Goal: Task Accomplishment & Management: Manage account settings

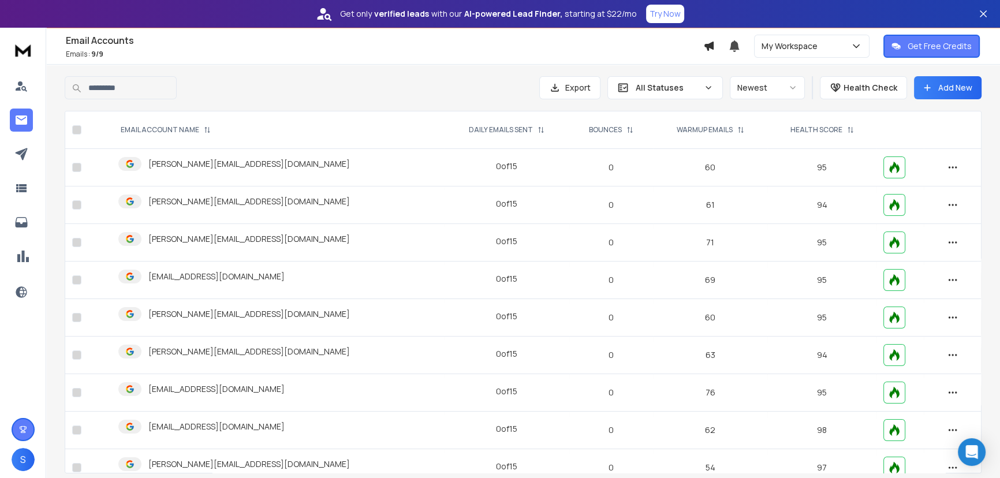
click at [669, 23] on button "Try Now" at bounding box center [665, 14] width 38 height 18
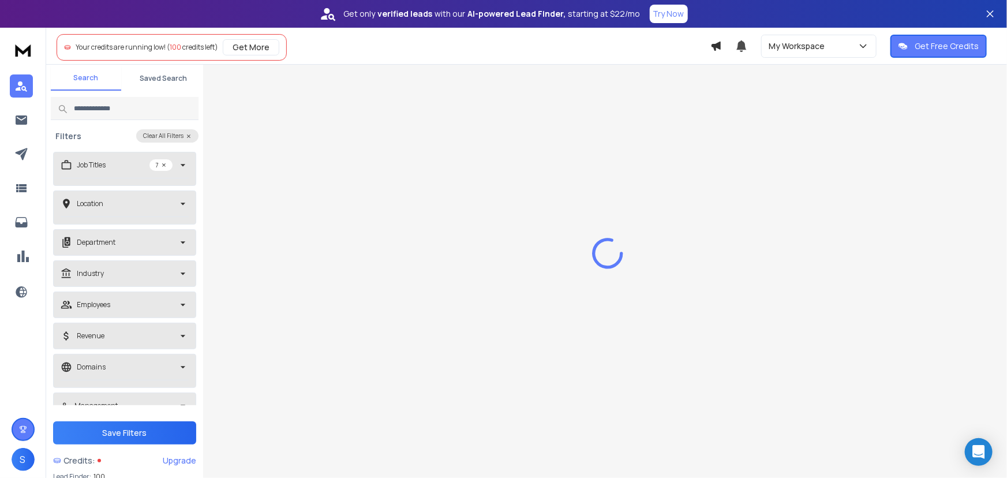
click at [667, 18] on p "Try Now" at bounding box center [669, 14] width 31 height 12
click at [985, 17] on icon at bounding box center [990, 14] width 10 height 10
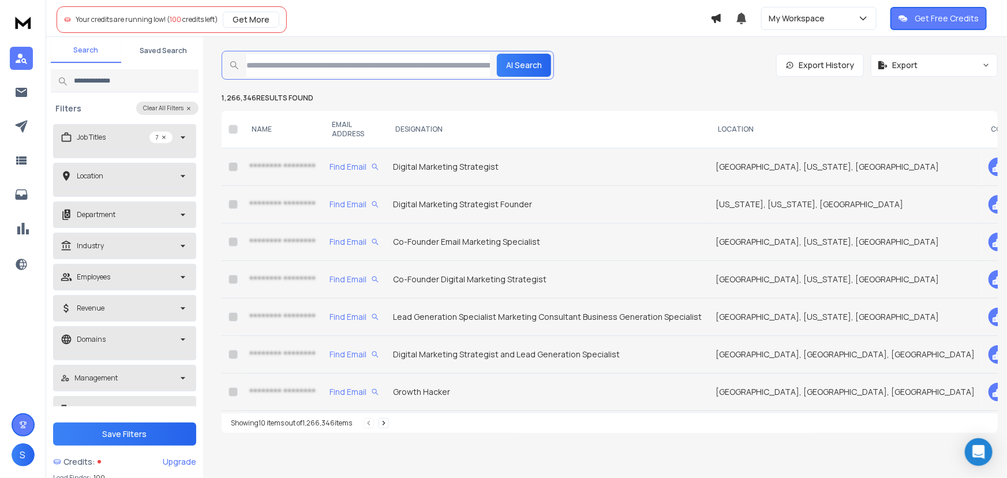
click at [26, 29] on img at bounding box center [23, 22] width 23 height 21
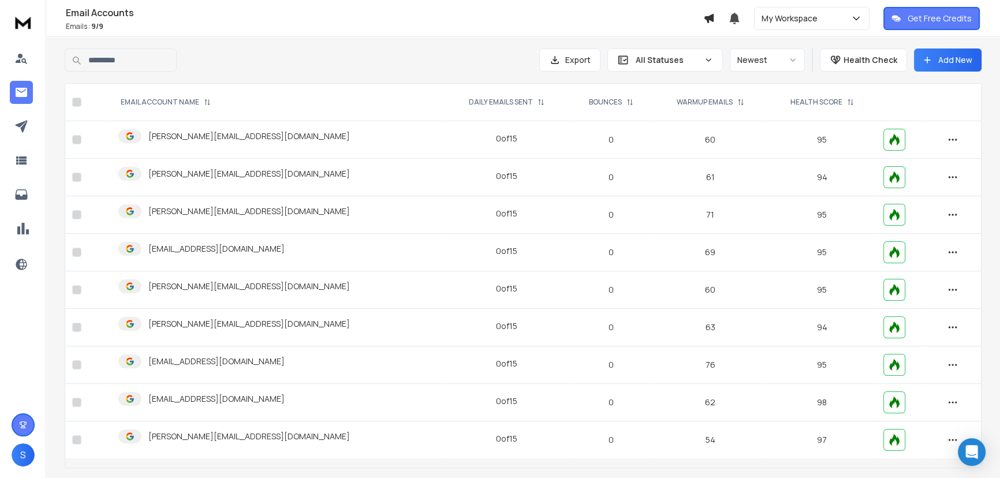
click at [807, 104] on p "HEALTH SCORE" at bounding box center [816, 102] width 52 height 9
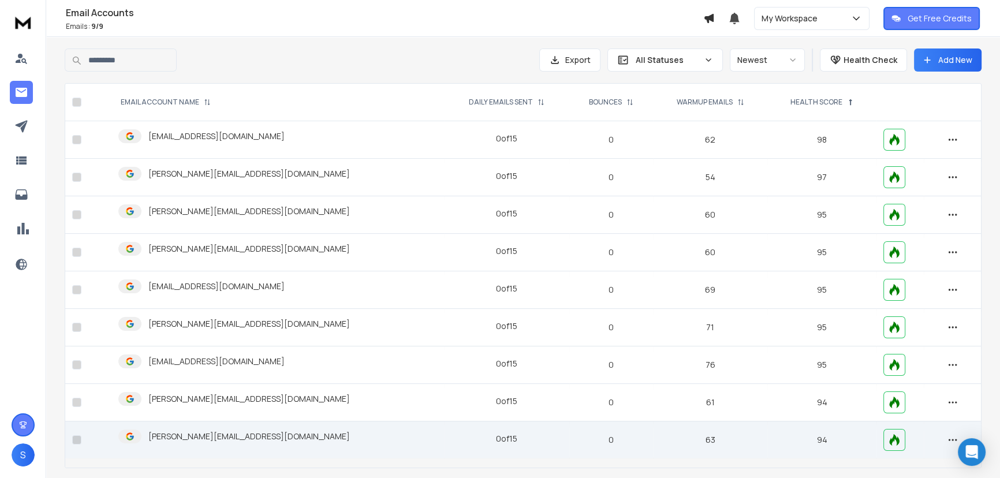
click at [790, 450] on td "94" at bounding box center [821, 440] width 109 height 38
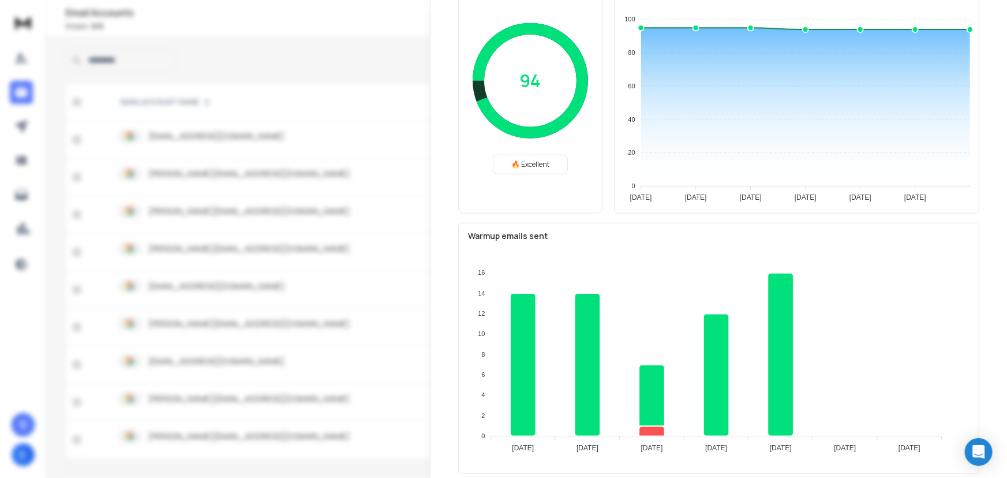
scroll to position [437, 0]
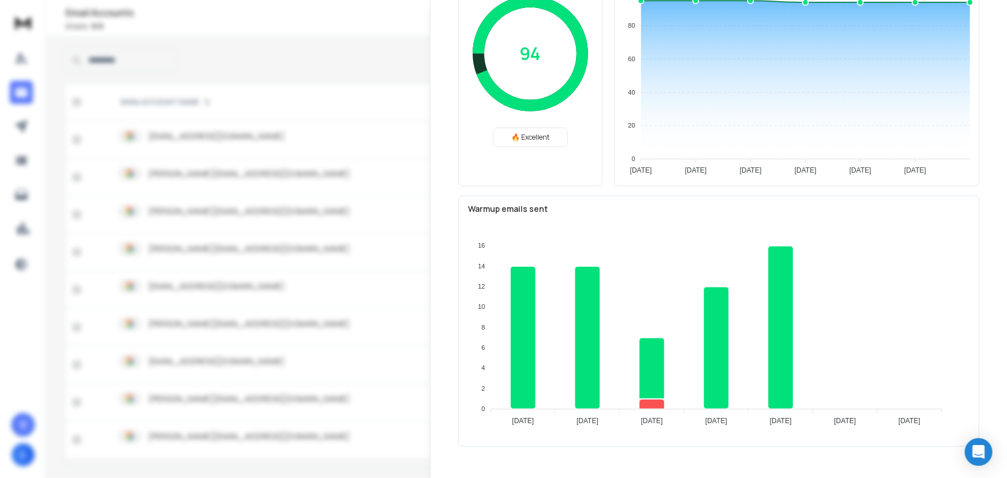
click at [294, 285] on div at bounding box center [503, 239] width 1007 height 478
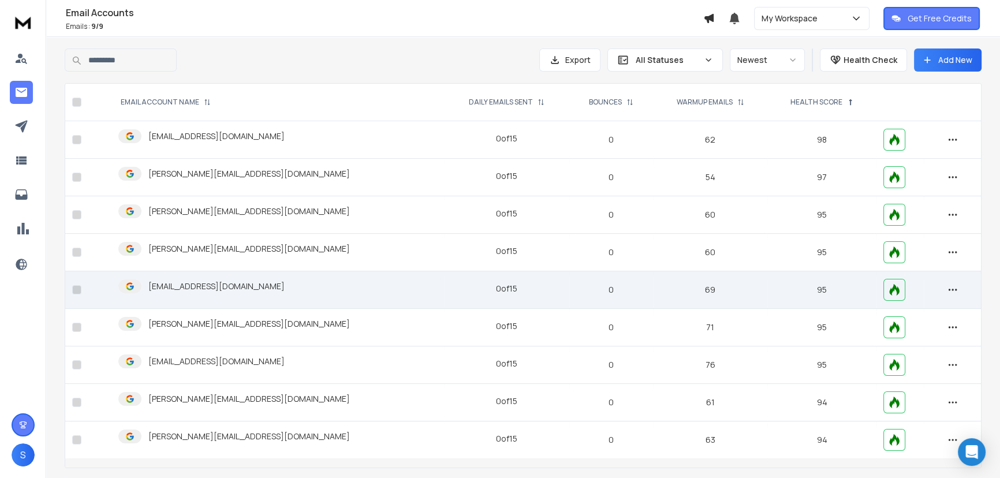
click at [569, 272] on td "0" at bounding box center [611, 290] width 84 height 38
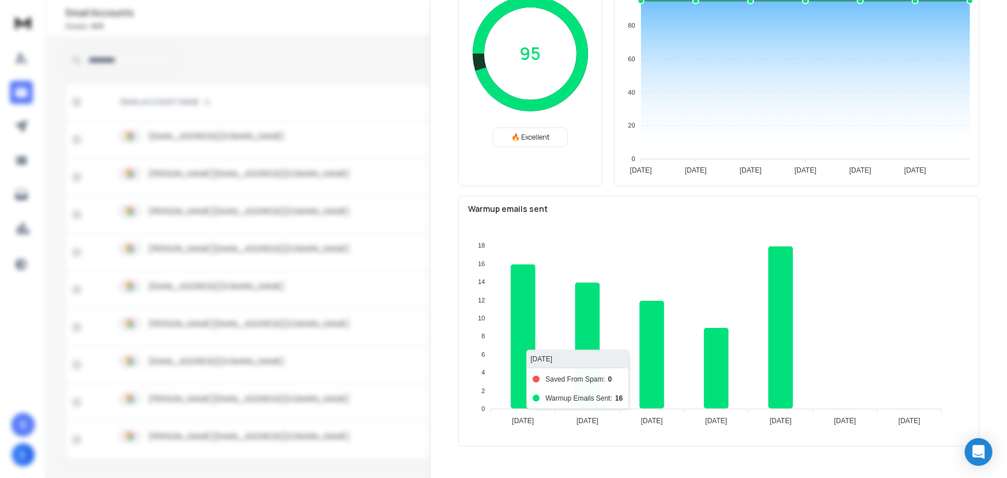
click at [293, 292] on div at bounding box center [503, 239] width 1007 height 478
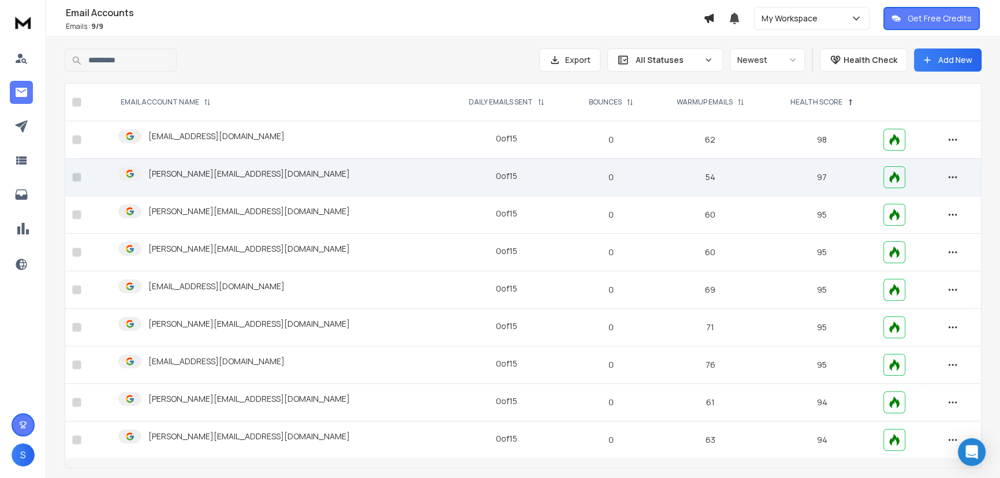
click at [710, 165] on td "54" at bounding box center [710, 178] width 114 height 38
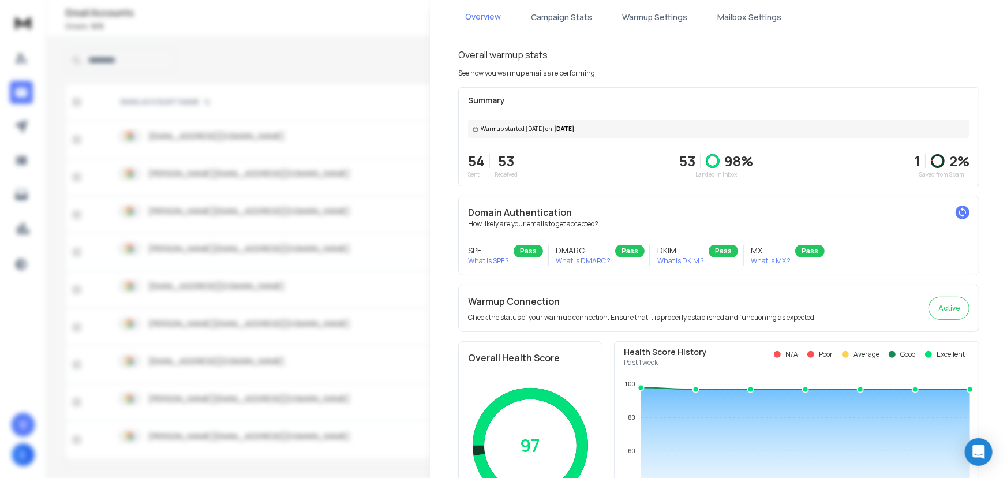
scroll to position [0, 0]
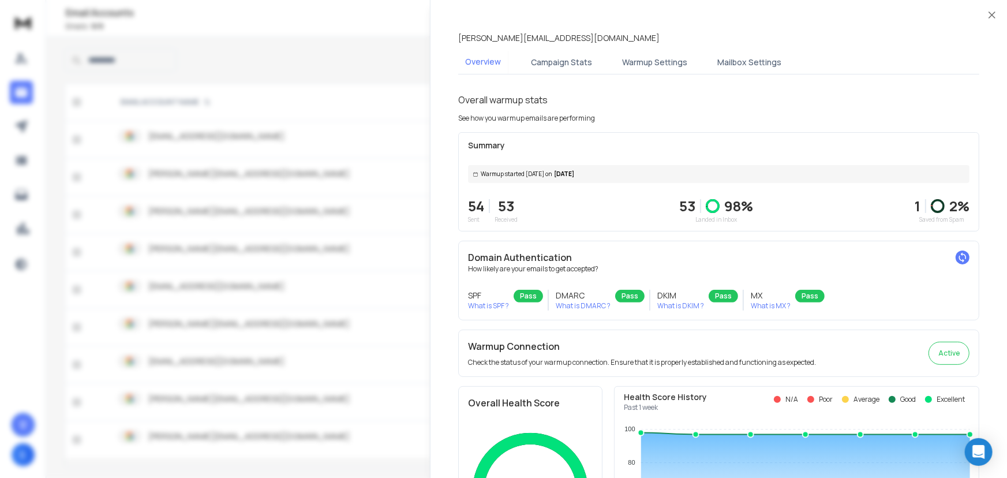
click at [664, 45] on div "[PERSON_NAME][EMAIL_ADDRESS][DOMAIN_NAME] Overview Campaign Stats Warmup Settin…" at bounding box center [719, 458] width 549 height 888
click at [654, 51] on button "Warmup Settings" at bounding box center [654, 62] width 79 height 25
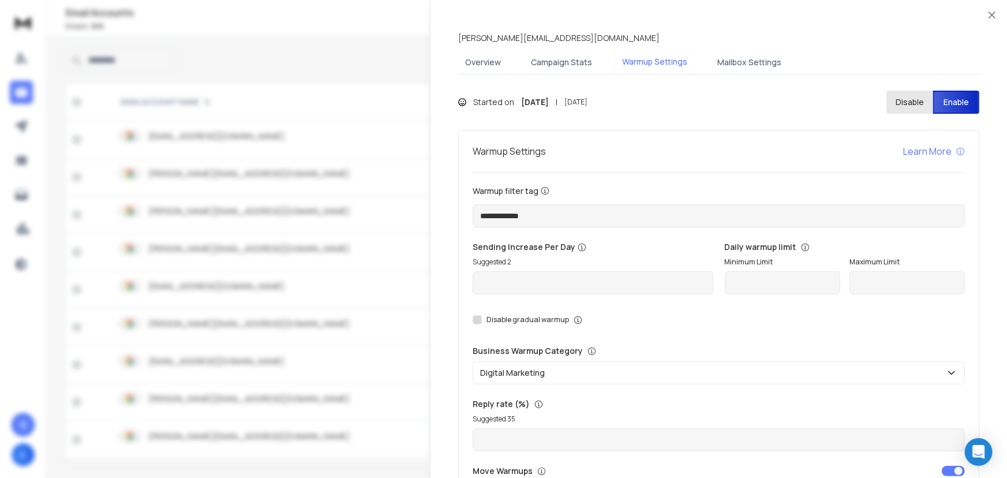
scroll to position [237, 0]
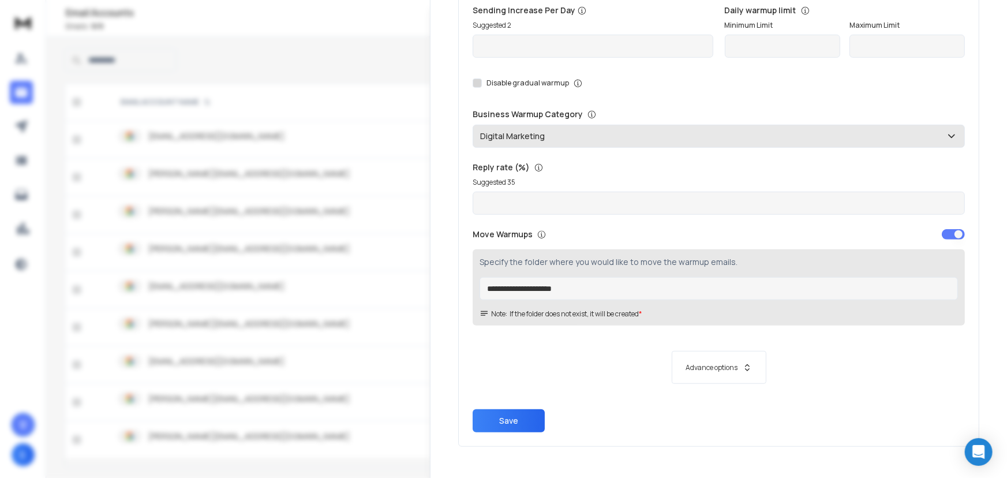
click at [950, 144] on button "Digital Marketing" at bounding box center [719, 136] width 492 height 23
